Goal: Task Accomplishment & Management: Use online tool/utility

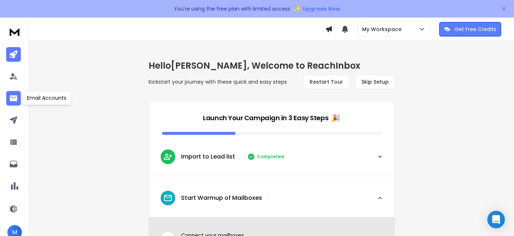
click at [14, 93] on link at bounding box center [13, 98] width 15 height 15
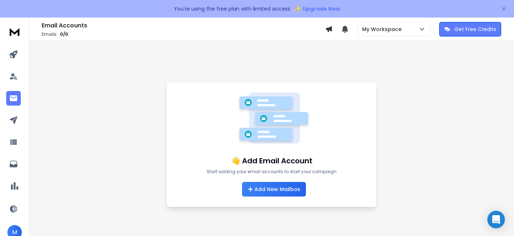
drag, startPoint x: 411, startPoint y: 92, endPoint x: 361, endPoint y: 63, distance: 57.6
click at [411, 92] on div "👋 Add Email Account Start adding your email accounts to start your campaign Add…" at bounding box center [272, 144] width 462 height 125
click at [288, 194] on button "Add New Mailbox" at bounding box center [274, 189] width 64 height 15
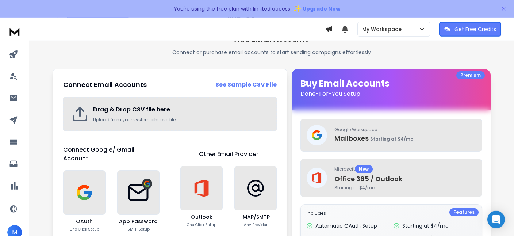
scroll to position [38, 0]
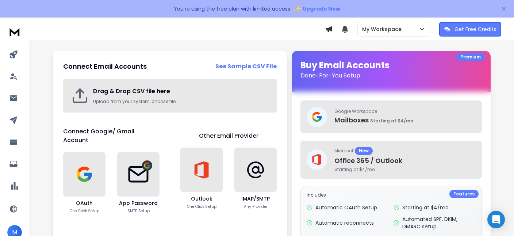
click at [382, 153] on p "Microsoft New" at bounding box center [405, 151] width 141 height 8
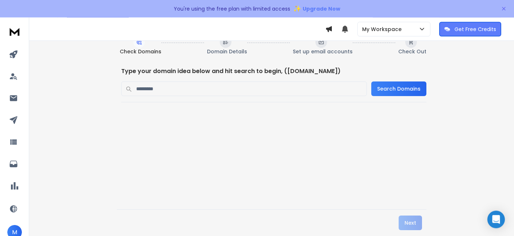
scroll to position [2, 0]
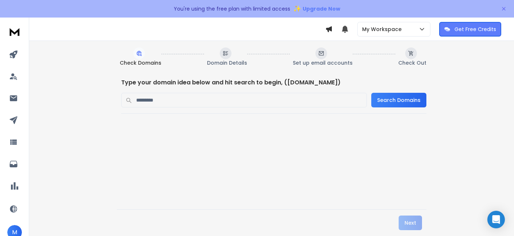
click at [267, 99] on input at bounding box center [244, 100] width 246 height 15
paste input "**********"
type input "**********"
click at [415, 103] on button "Search Domains" at bounding box center [399, 100] width 55 height 15
